Goal: Find specific page/section: Find specific page/section

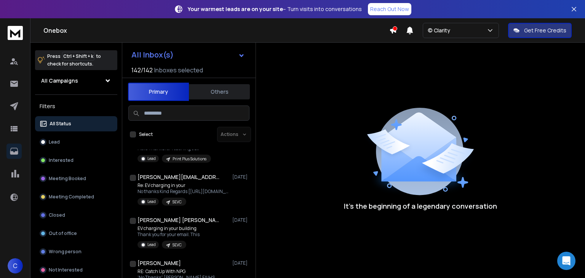
scroll to position [38, 0]
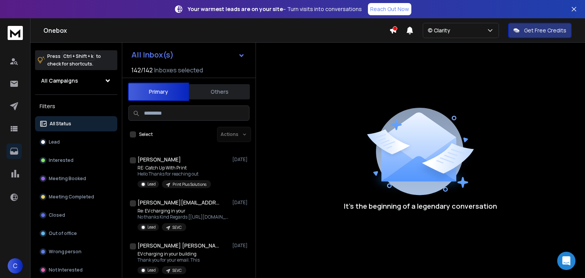
click at [202, 182] on p "Print Plus Solutions" at bounding box center [190, 185] width 34 height 6
